Goal: Task Accomplishment & Management: Manage account settings

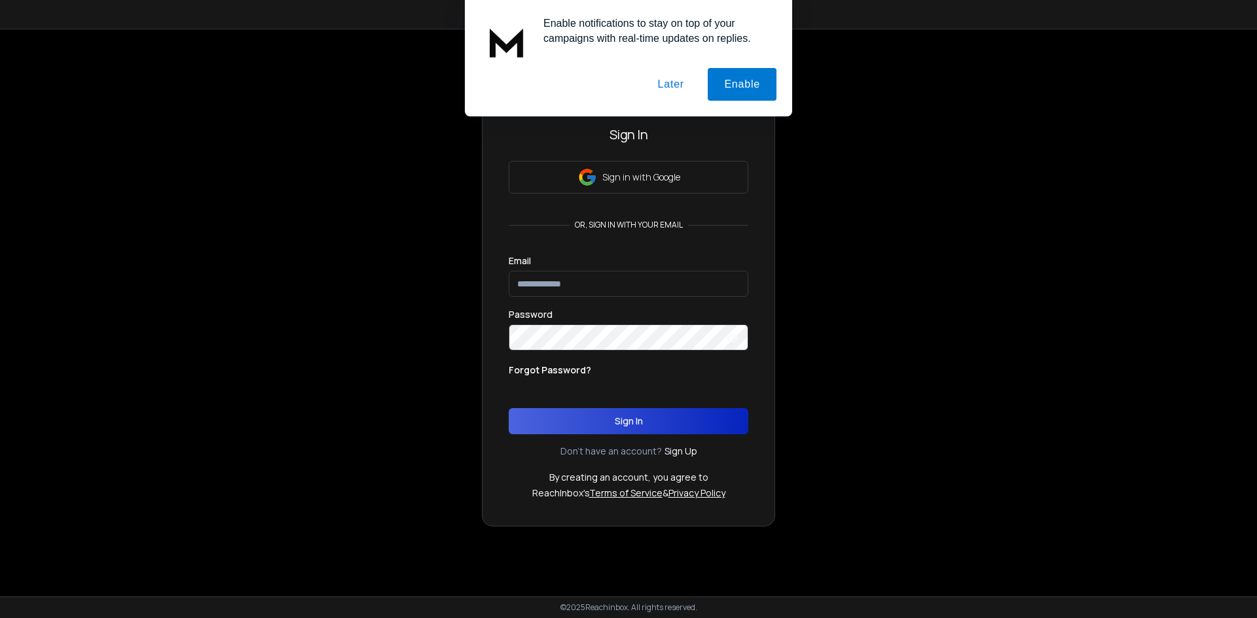
click at [598, 287] on input "email" at bounding box center [629, 284] width 240 height 26
paste input "**********"
drag, startPoint x: 465, startPoint y: 346, endPoint x: 497, endPoint y: 341, distance: 32.4
click at [467, 345] on div "**********" at bounding box center [628, 313] width 1257 height 515
click at [613, 421] on button "Sign In" at bounding box center [629, 421] width 240 height 26
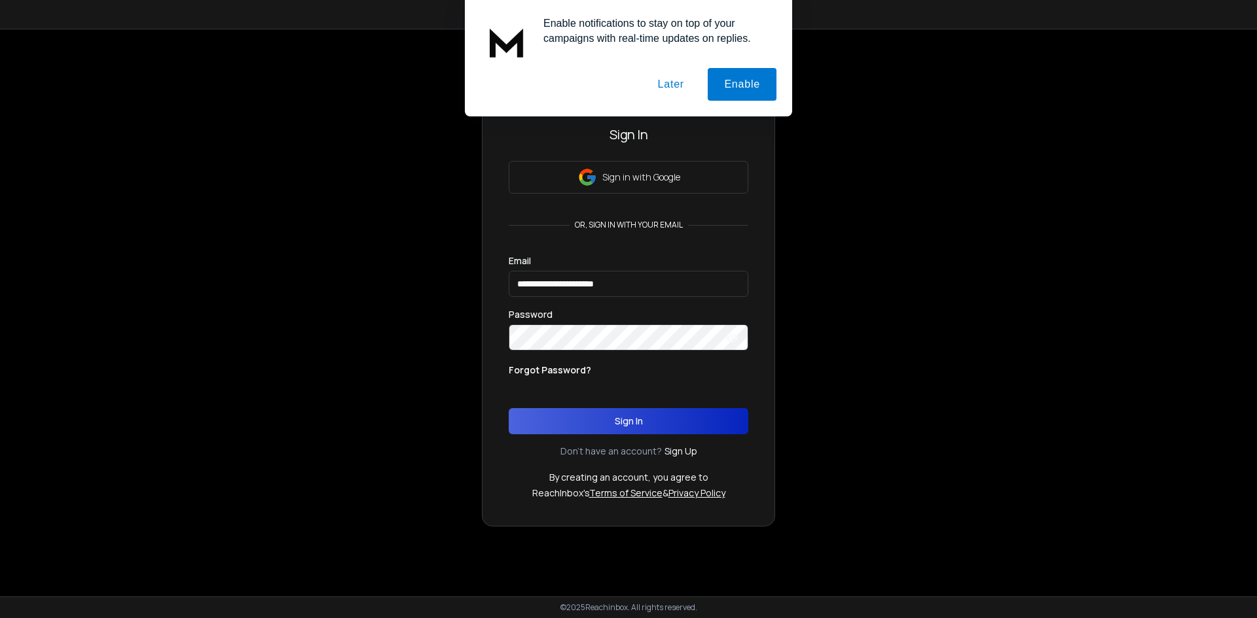
click at [728, 336] on icon at bounding box center [732, 338] width 12 height 12
click at [635, 290] on input "**********" at bounding box center [629, 284] width 240 height 26
click at [371, 336] on div "**********" at bounding box center [628, 313] width 1257 height 515
click at [625, 412] on button "Sign In" at bounding box center [629, 421] width 240 height 26
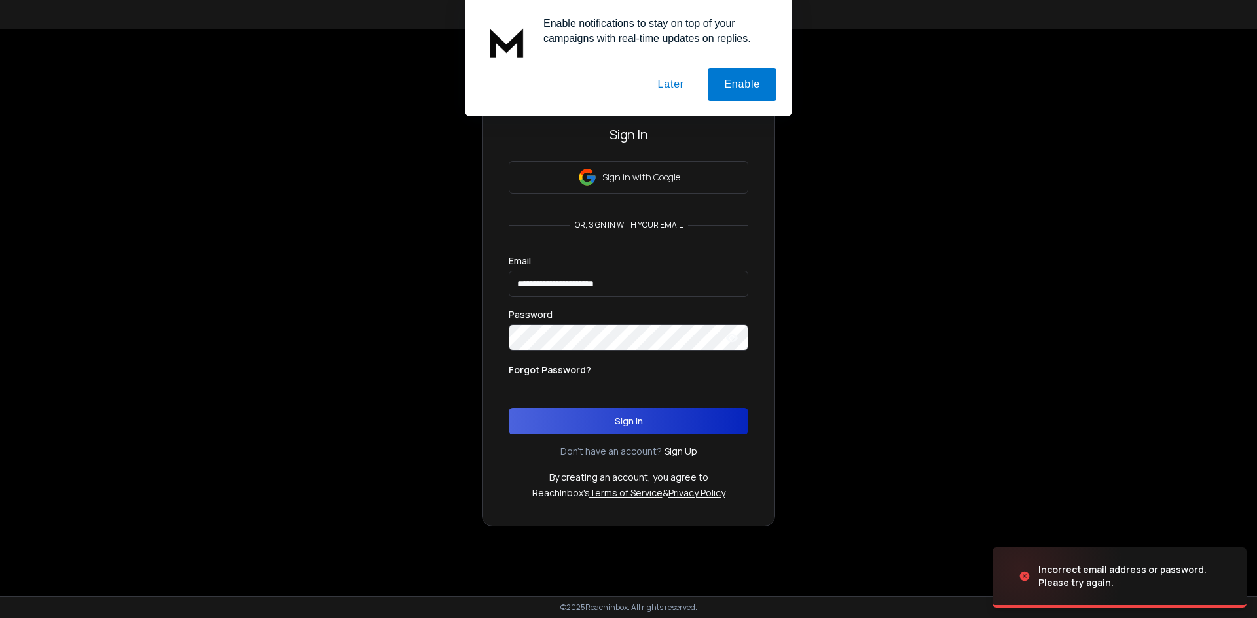
drag, startPoint x: 459, startPoint y: 365, endPoint x: 463, endPoint y: 359, distance: 7.1
click at [459, 363] on div "**********" at bounding box center [628, 313] width 1257 height 515
click at [611, 294] on input "**********" at bounding box center [629, 284] width 240 height 26
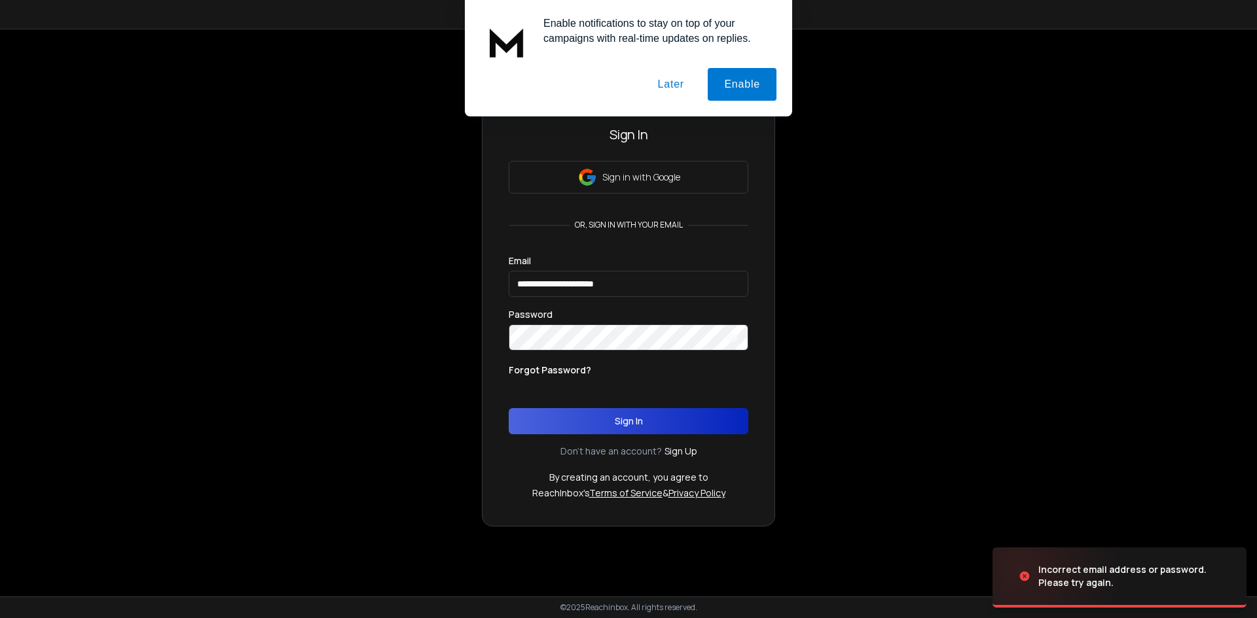
paste input "email"
type input "**********"
click at [647, 420] on button "Sign In" at bounding box center [629, 421] width 240 height 26
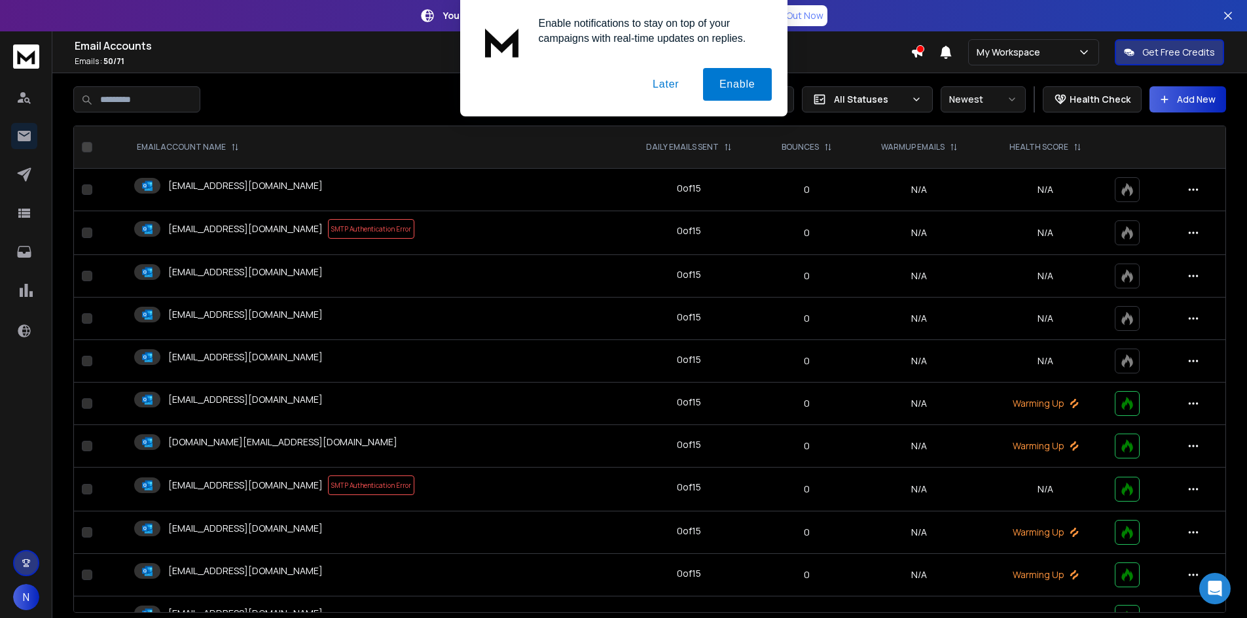
click at [857, 55] on div "Enable notifications to stay on top of your campaigns with real-time updates on…" at bounding box center [623, 58] width 1247 height 116
click at [644, 83] on button "Later" at bounding box center [665, 84] width 59 height 33
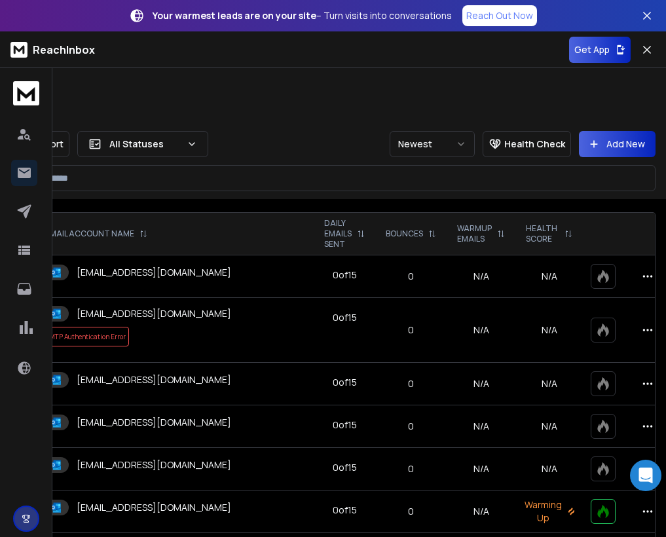
click at [655, 131] on button "Add New" at bounding box center [617, 144] width 77 height 26
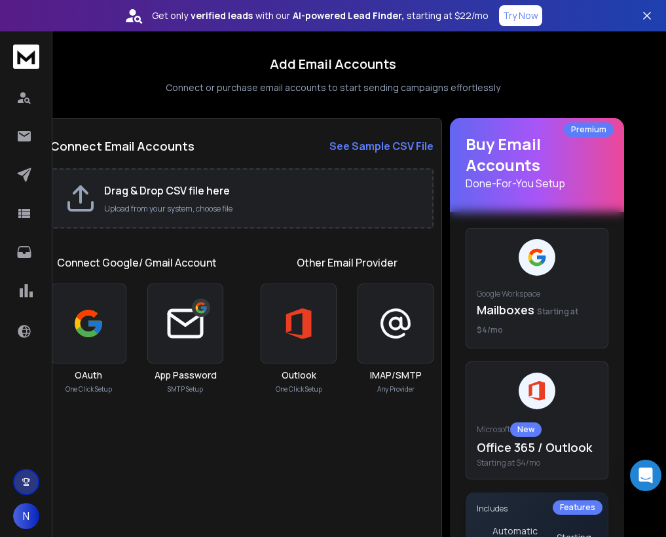
click at [639, 94] on div "Add Email Accounts Connect or purchase email accounts to start sending campaign…" at bounding box center [333, 377] width 666 height 692
click at [223, 363] on div at bounding box center [185, 323] width 76 height 80
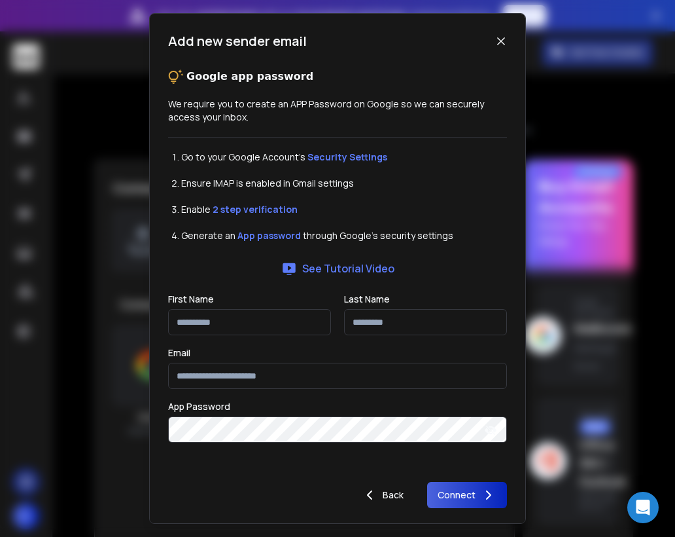
click at [289, 385] on input "email" at bounding box center [337, 376] width 339 height 26
drag, startPoint x: 235, startPoint y: 385, endPoint x: 242, endPoint y: 385, distance: 7.2
click at [235, 385] on input "email" at bounding box center [337, 376] width 339 height 26
click at [490, 39] on div "Add new sender email" at bounding box center [337, 41] width 339 height 18
click at [499, 38] on icon at bounding box center [501, 41] width 12 height 12
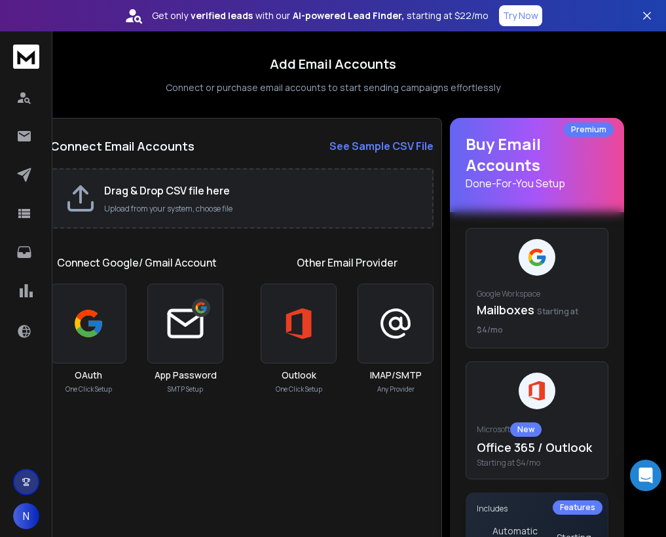
click at [126, 363] on div at bounding box center [88, 323] width 76 height 80
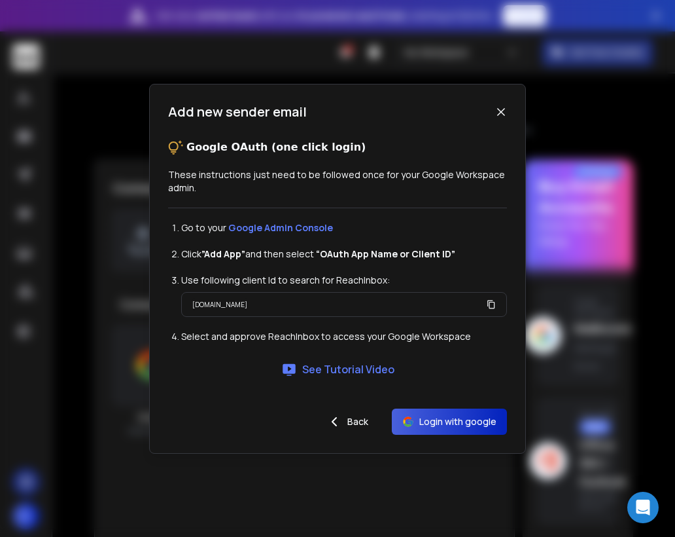
click at [450, 423] on button "Login with google" at bounding box center [449, 421] width 115 height 26
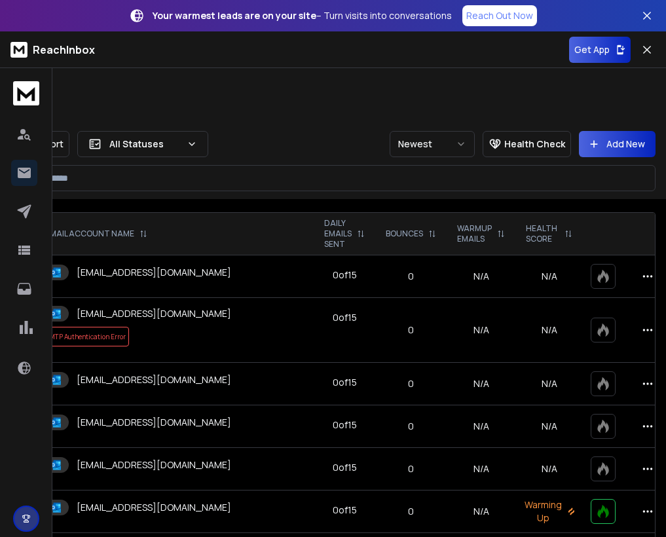
click at [635, 131] on button "Add New" at bounding box center [617, 144] width 77 height 26
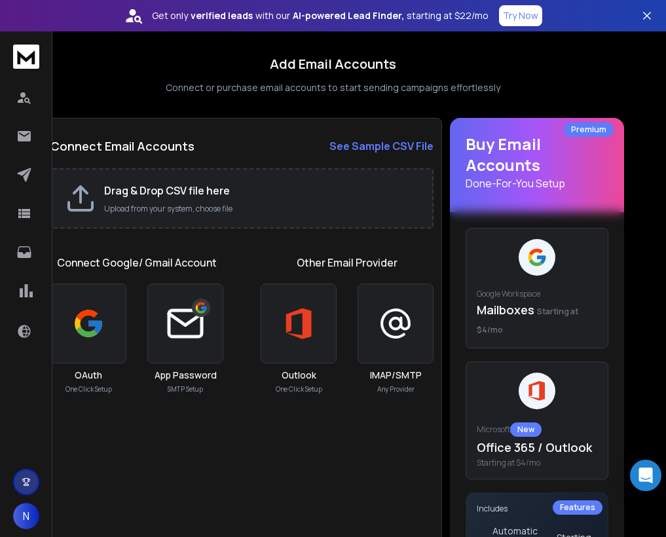
click at [205, 343] on icon at bounding box center [185, 323] width 39 height 39
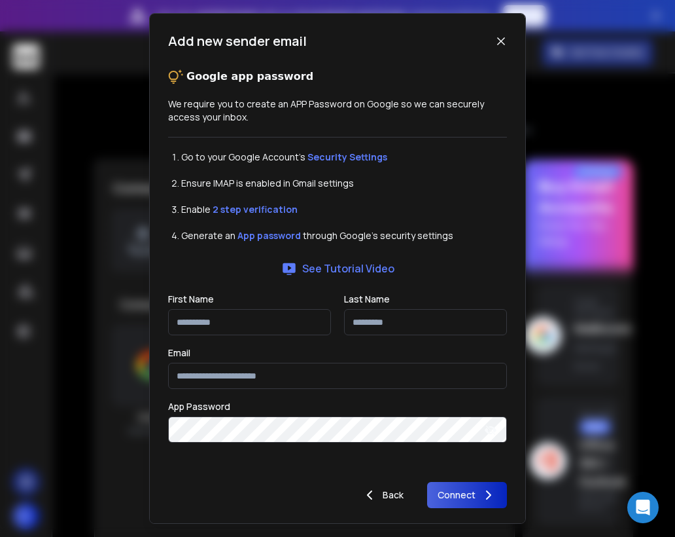
click at [257, 322] on input "text" at bounding box center [249, 322] width 163 height 26
click at [423, 321] on input "text" at bounding box center [425, 322] width 163 height 26
click at [247, 318] on input "text" at bounding box center [249, 322] width 163 height 26
click at [376, 325] on input "text" at bounding box center [425, 322] width 163 height 26
click at [211, 331] on input "text" at bounding box center [249, 322] width 163 height 26
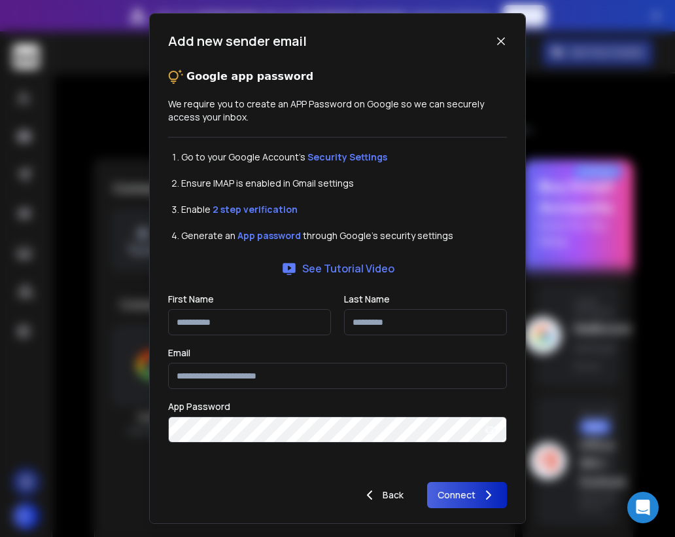
click at [497, 41] on icon at bounding box center [501, 41] width 12 height 12
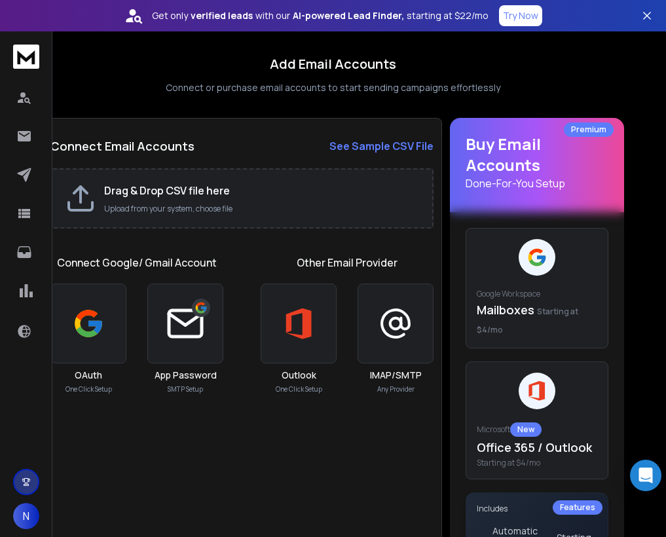
click at [205, 343] on icon at bounding box center [185, 323] width 39 height 39
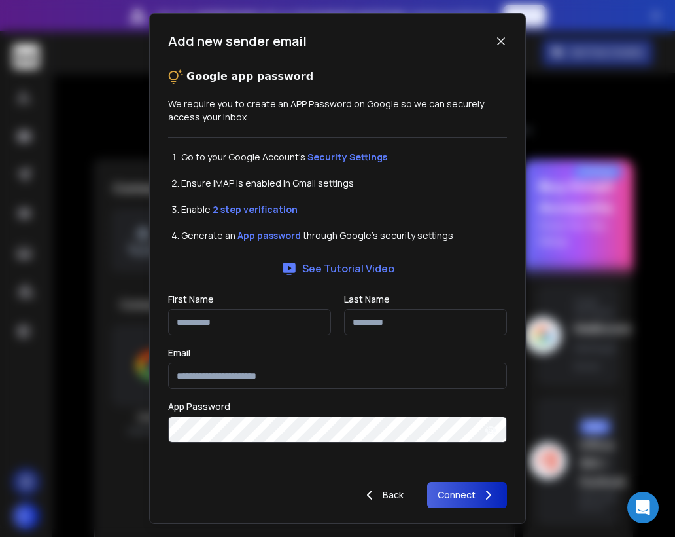
click at [279, 326] on input "text" at bounding box center [249, 322] width 163 height 26
click at [505, 40] on icon at bounding box center [501, 41] width 12 height 12
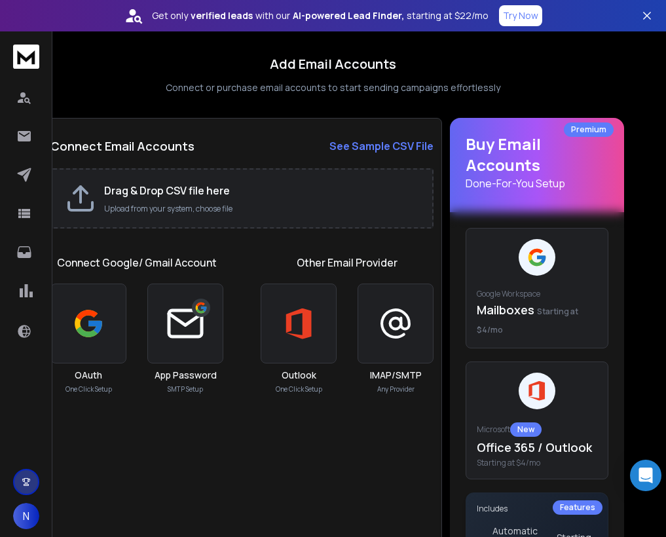
click at [98, 337] on icon at bounding box center [87, 331] width 22 height 11
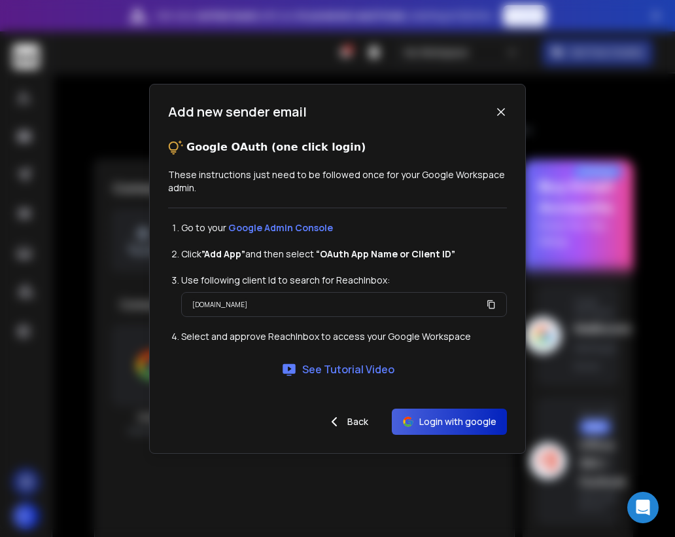
click at [507, 113] on icon at bounding box center [501, 112] width 12 height 12
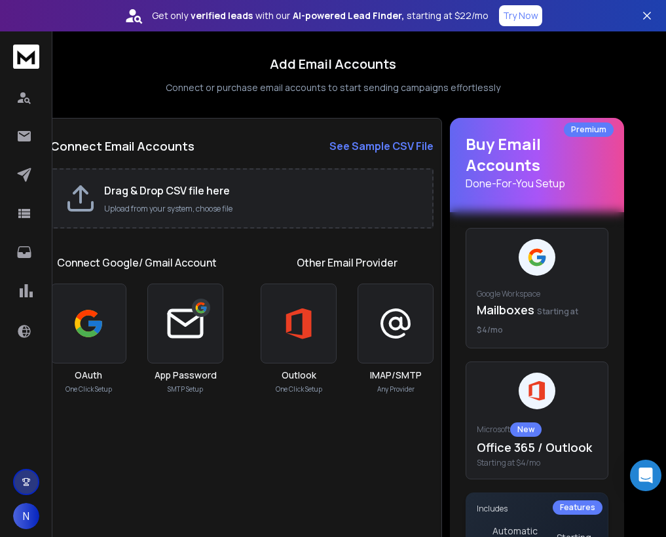
click at [575, 337] on p "Mailboxes Starting at $4/mo" at bounding box center [536, 318] width 120 height 37
click at [582, 337] on p "Mailboxes Starting at $4/mo" at bounding box center [536, 318] width 120 height 37
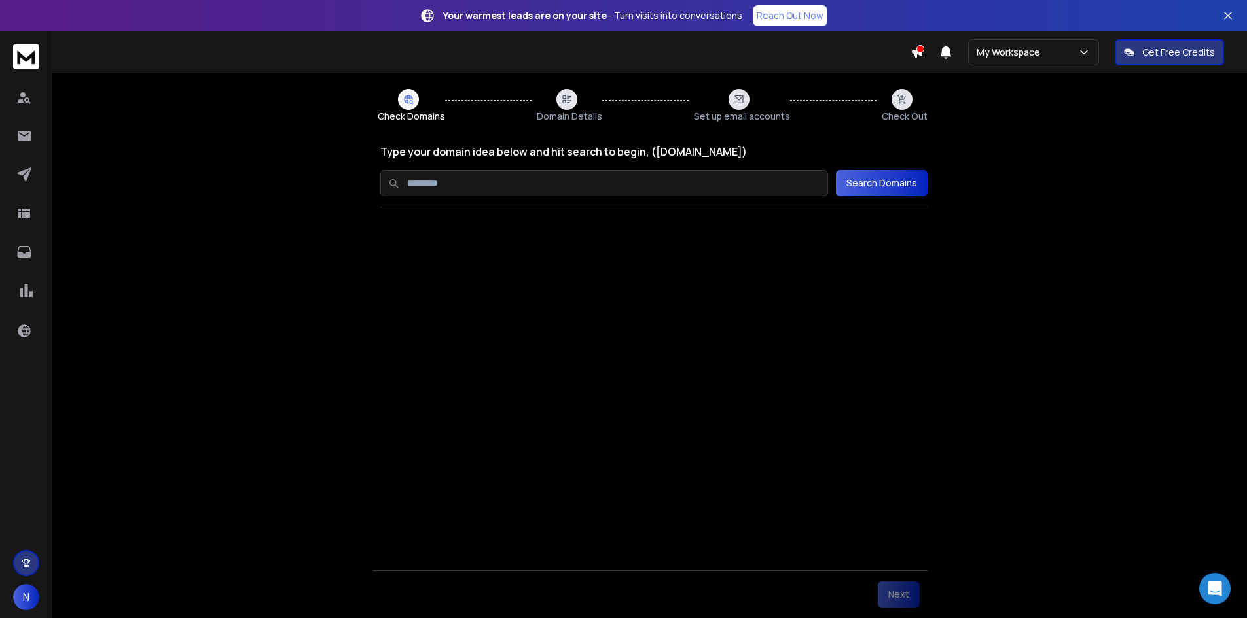
click at [582, 183] on input at bounding box center [604, 183] width 448 height 26
click at [665, 171] on input at bounding box center [604, 183] width 448 height 26
click at [665, 14] on icon at bounding box center [1228, 16] width 12 height 12
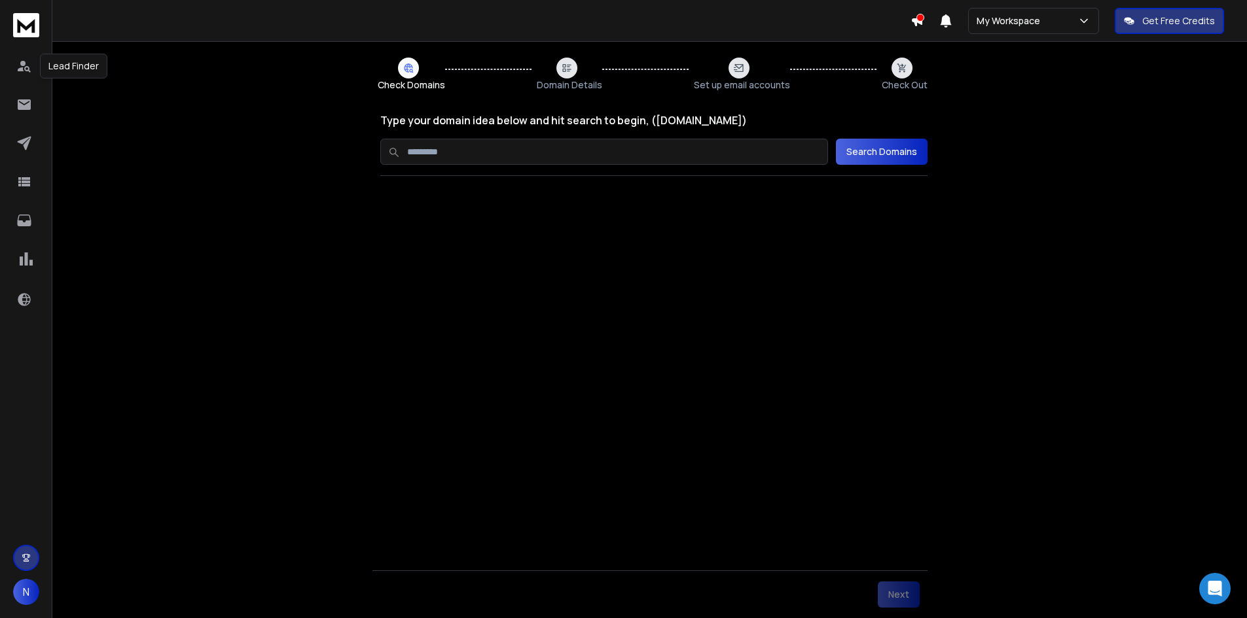
click at [27, 18] on img at bounding box center [26, 25] width 26 height 24
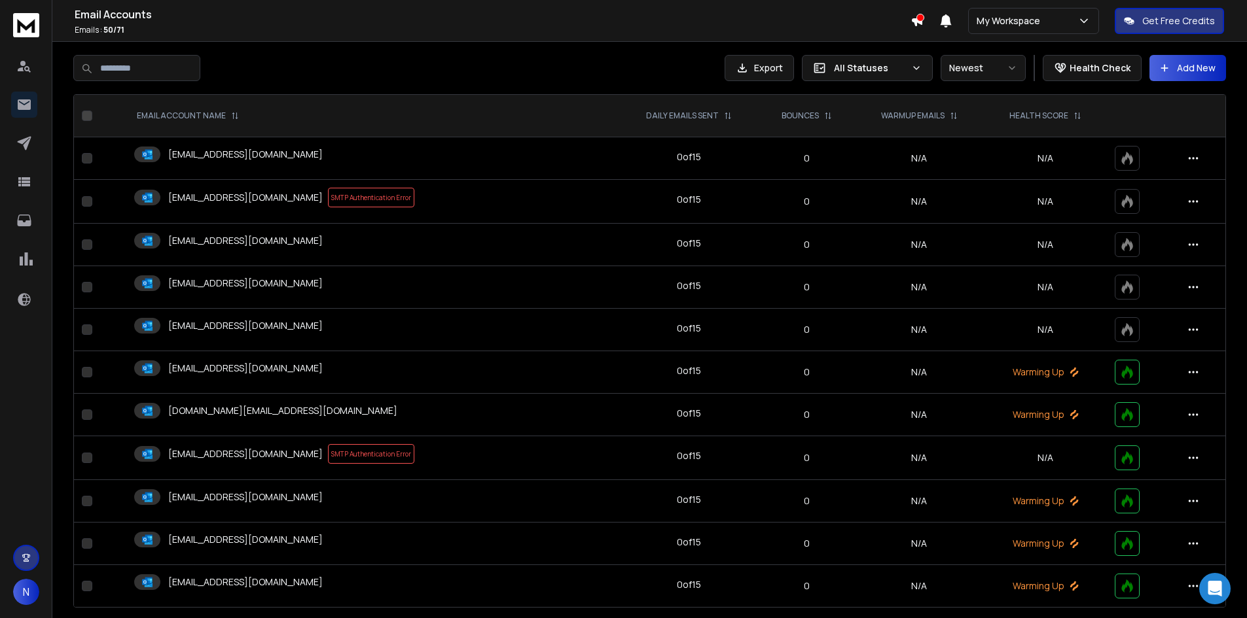
click at [665, 71] on button "Add New" at bounding box center [1187, 68] width 77 height 26
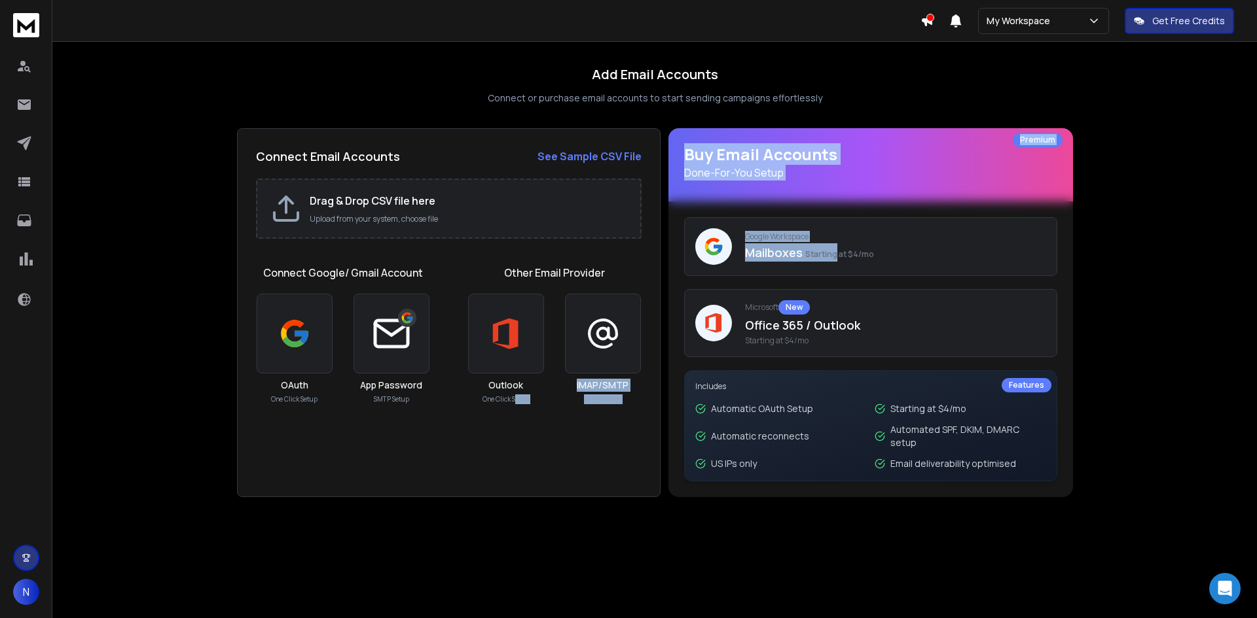
drag, startPoint x: 836, startPoint y: 247, endPoint x: 513, endPoint y: 456, distance: 384.3
click at [517, 459] on div "Connect Email Accounts See Sample CSV File Drag & Drop CSV file here Upload fro…" at bounding box center [655, 312] width 920 height 369
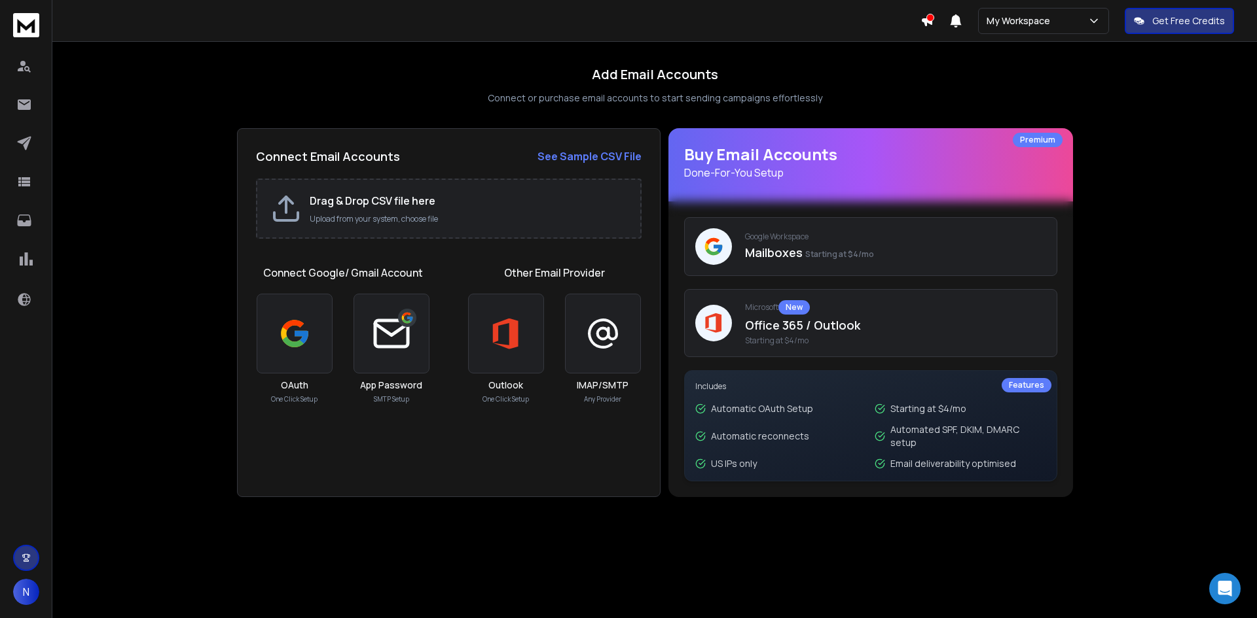
click at [510, 455] on div "Connect Email Accounts See Sample CSV File Drag & Drop CSV file here Upload fro…" at bounding box center [448, 312] width 423 height 369
click at [516, 342] on icon at bounding box center [506, 333] width 26 height 31
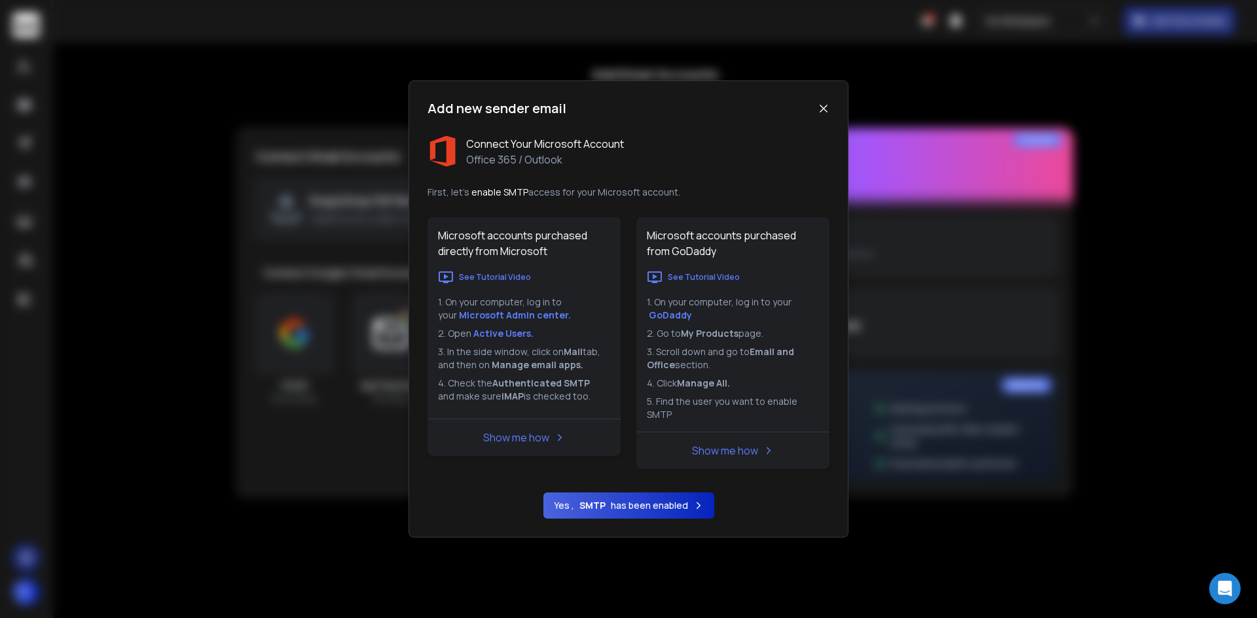
drag, startPoint x: 642, startPoint y: 509, endPoint x: 645, endPoint y: 502, distance: 7.7
click at [642, 507] on button "Yes , SMTP has been enabled" at bounding box center [628, 506] width 171 height 26
click at [654, 500] on button "Yes , SMTP has been enabled" at bounding box center [628, 506] width 171 height 26
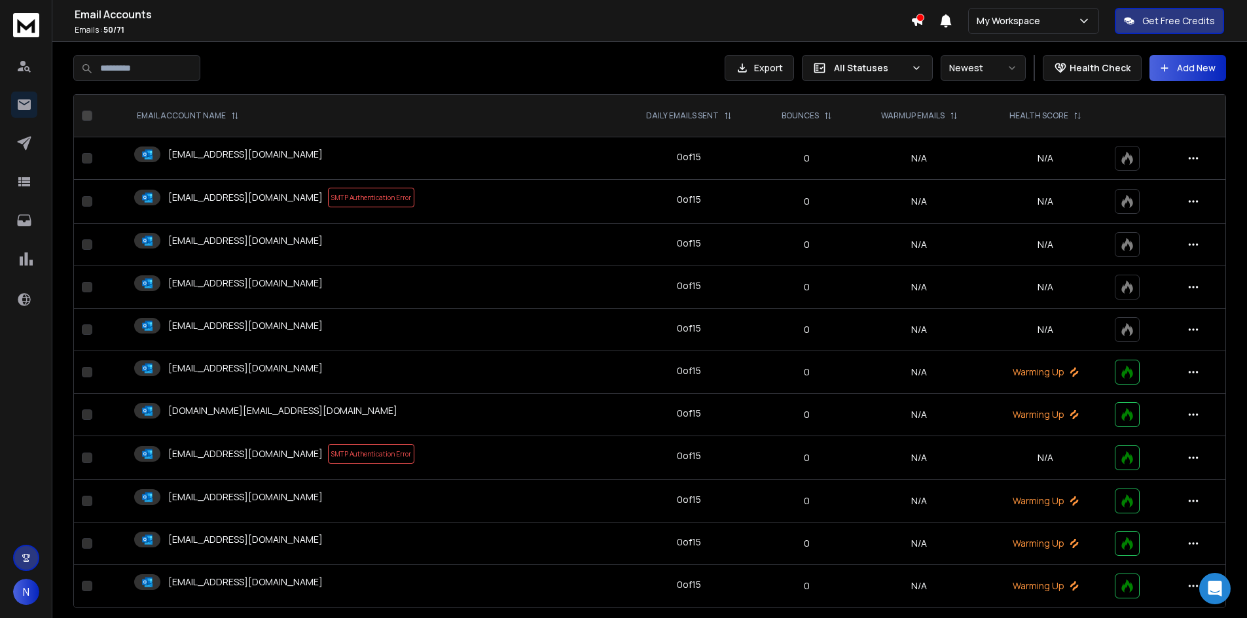
click at [675, 71] on button "Add New" at bounding box center [1187, 68] width 77 height 26
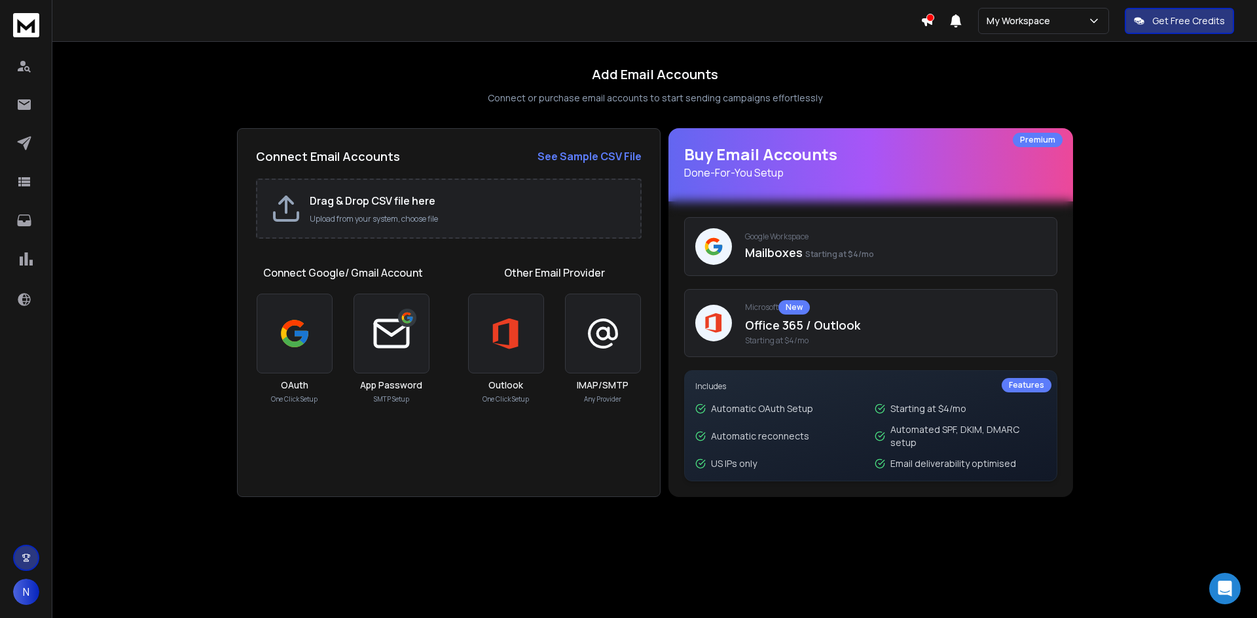
click at [300, 346] on icon at bounding box center [293, 341] width 22 height 11
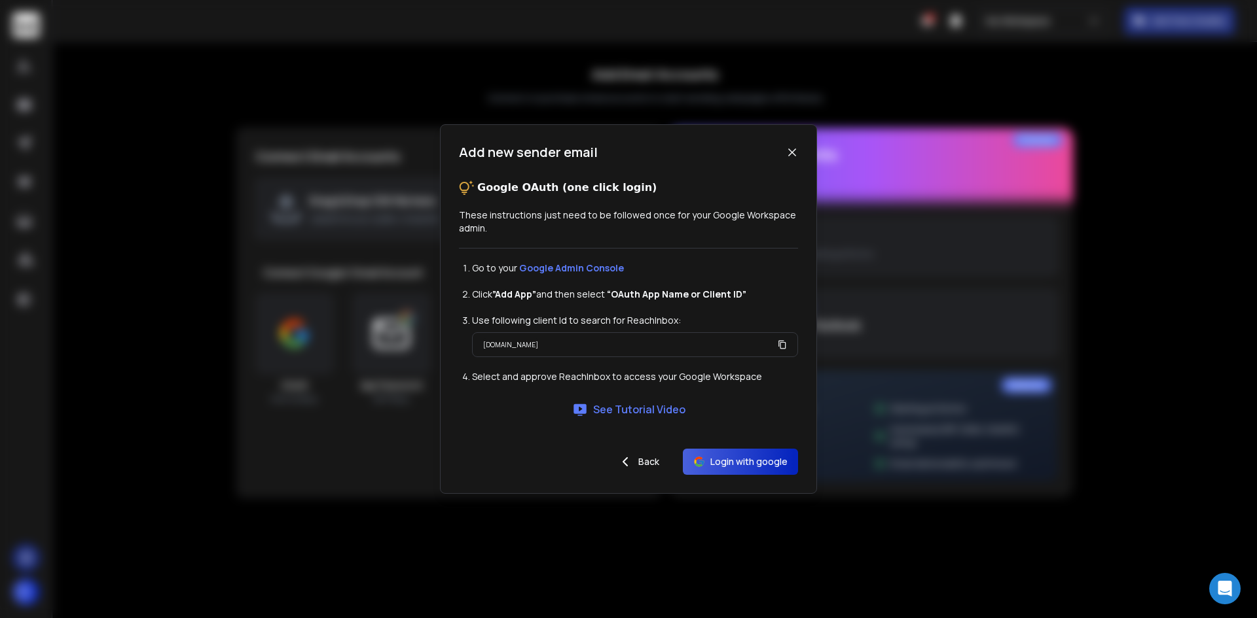
click at [675, 459] on button "Login with google" at bounding box center [740, 462] width 115 height 26
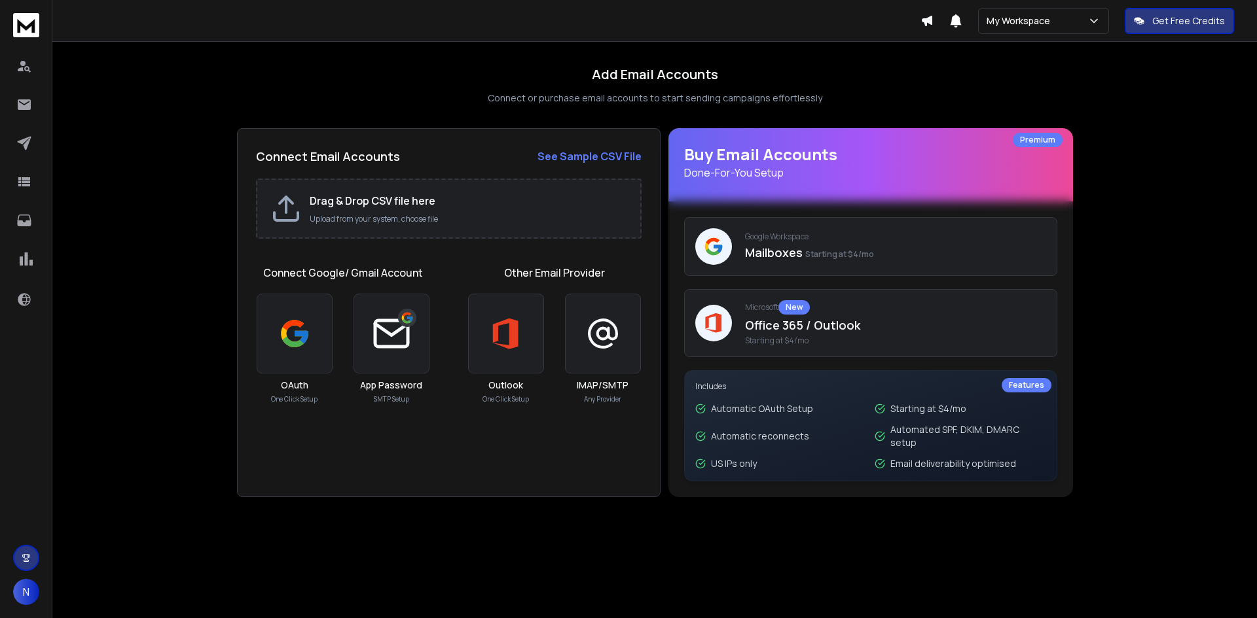
click at [288, 328] on icon at bounding box center [293, 325] width 22 height 10
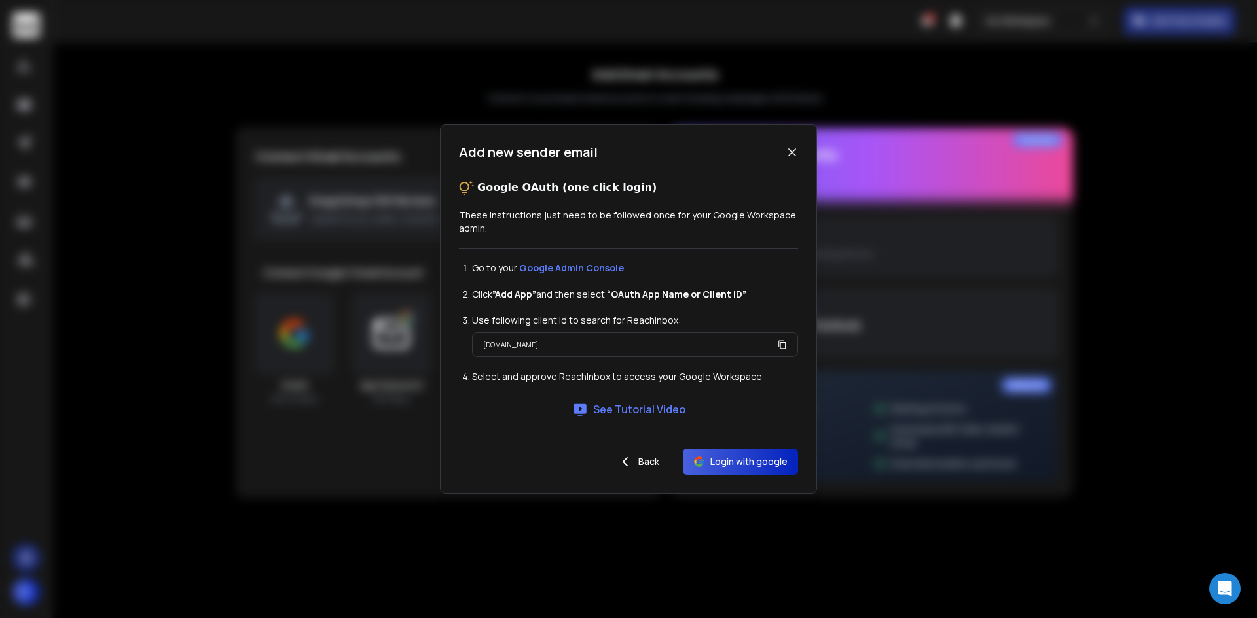
click at [746, 460] on button "Login with google" at bounding box center [740, 462] width 115 height 26
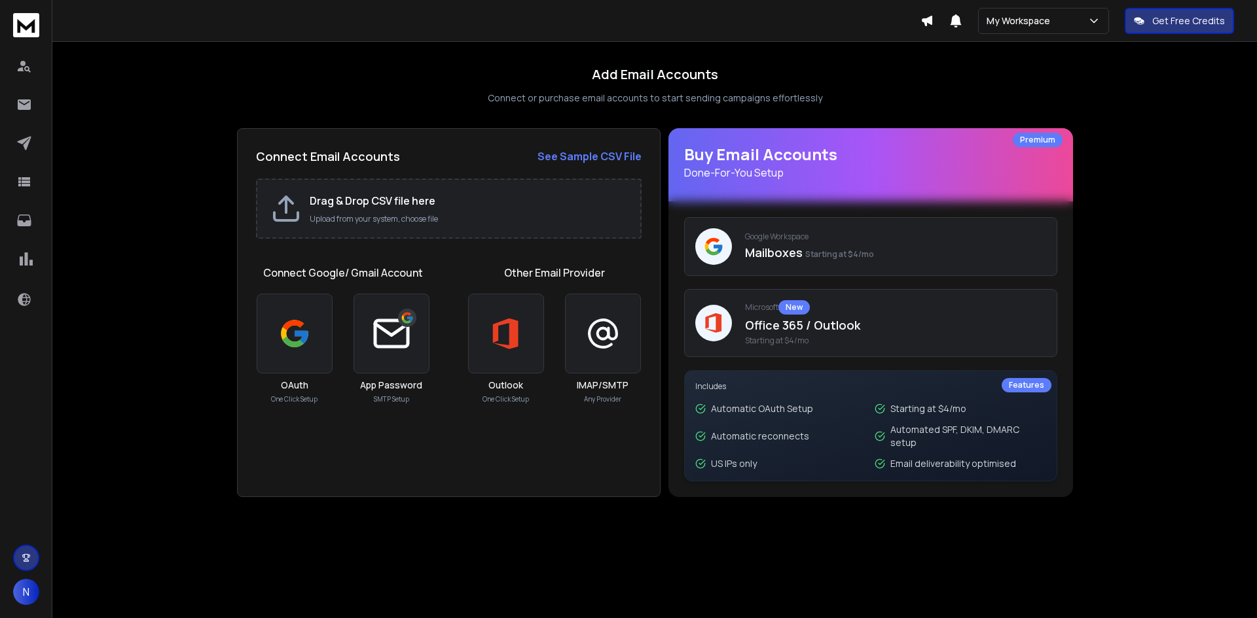
click at [296, 340] on icon at bounding box center [294, 333] width 33 height 39
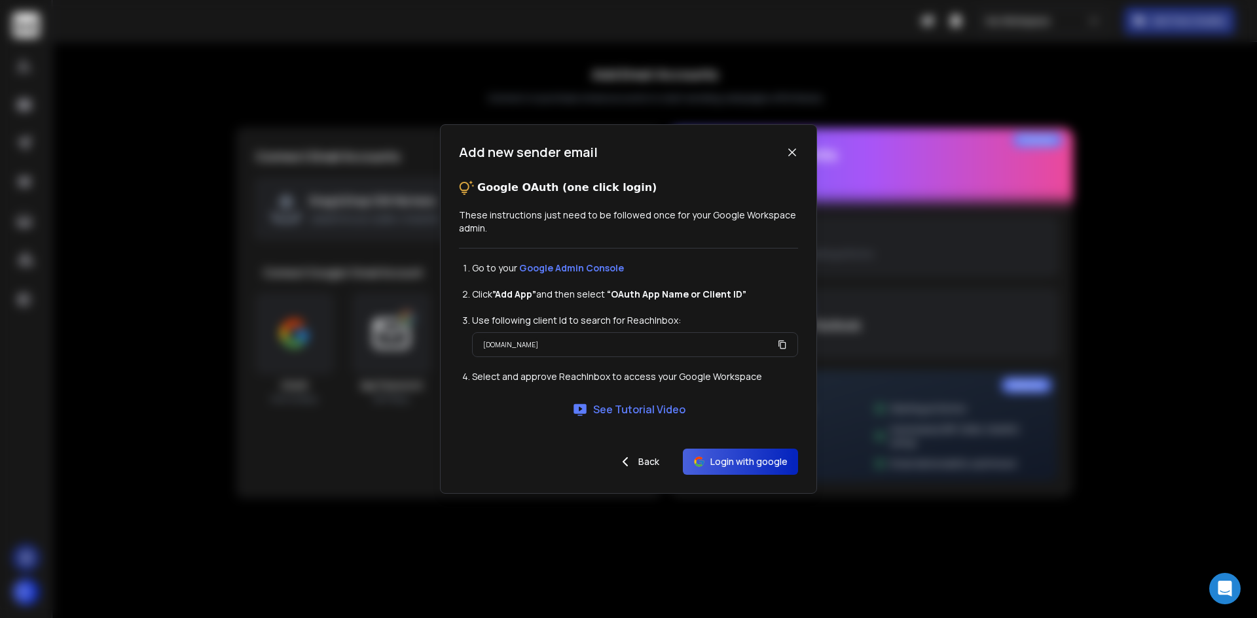
click at [730, 465] on button "Login with google" at bounding box center [740, 462] width 115 height 26
